Goal: Navigation & Orientation: Find specific page/section

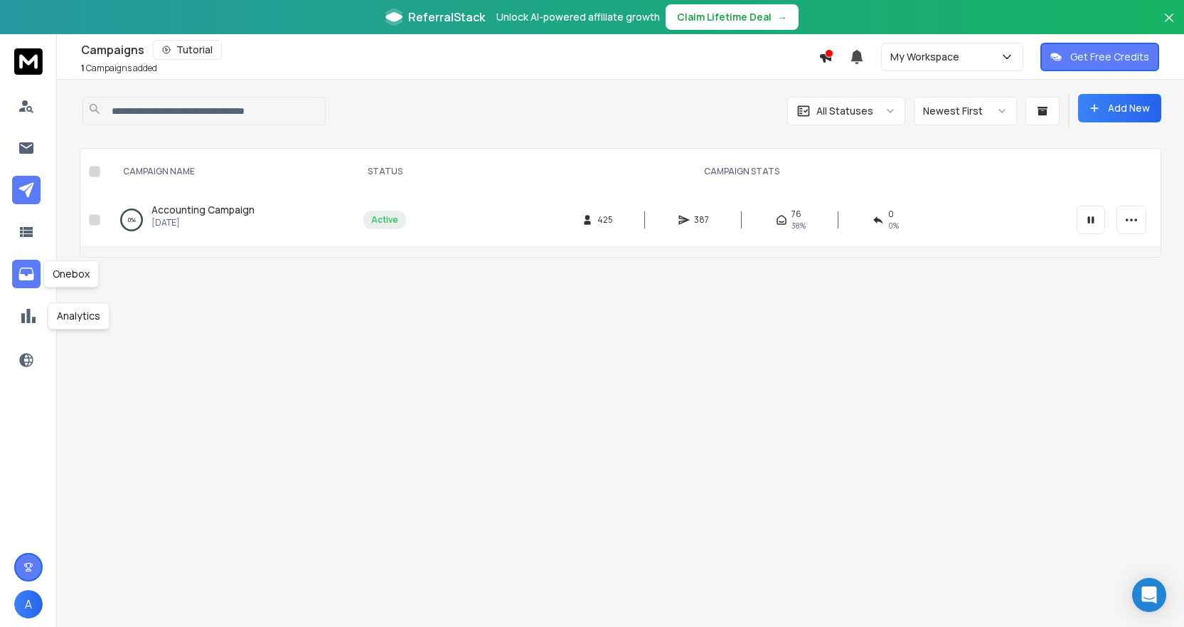
click at [30, 275] on icon at bounding box center [25, 273] width 15 height 13
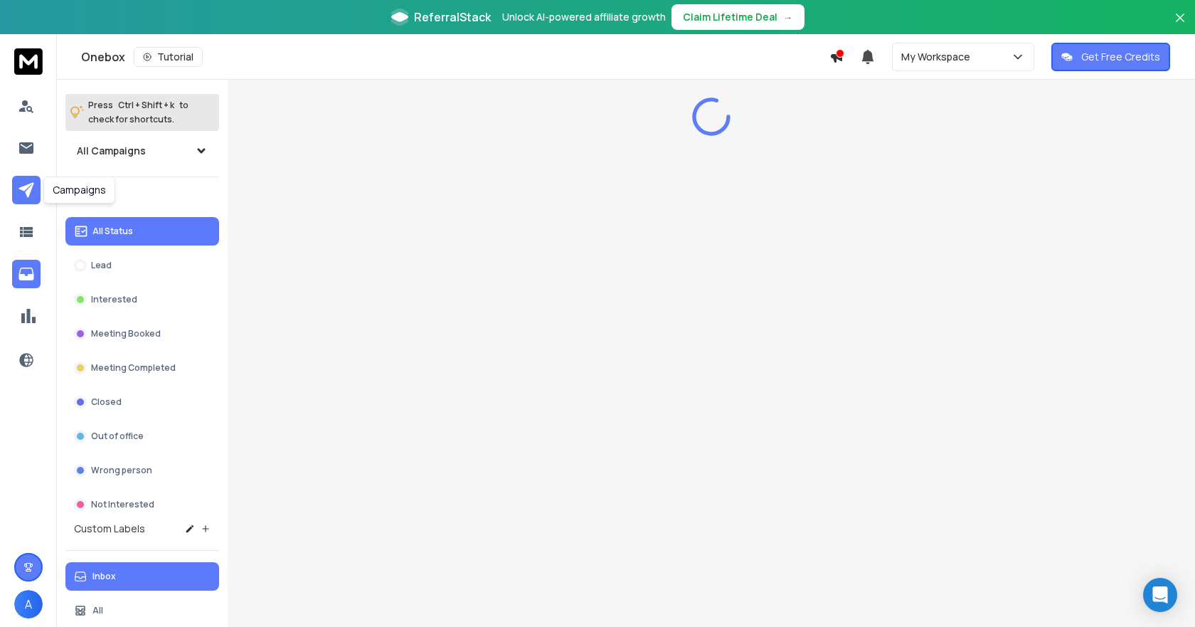
click at [21, 189] on icon at bounding box center [25, 190] width 15 height 15
